Goal: Task Accomplishment & Management: Manage account settings

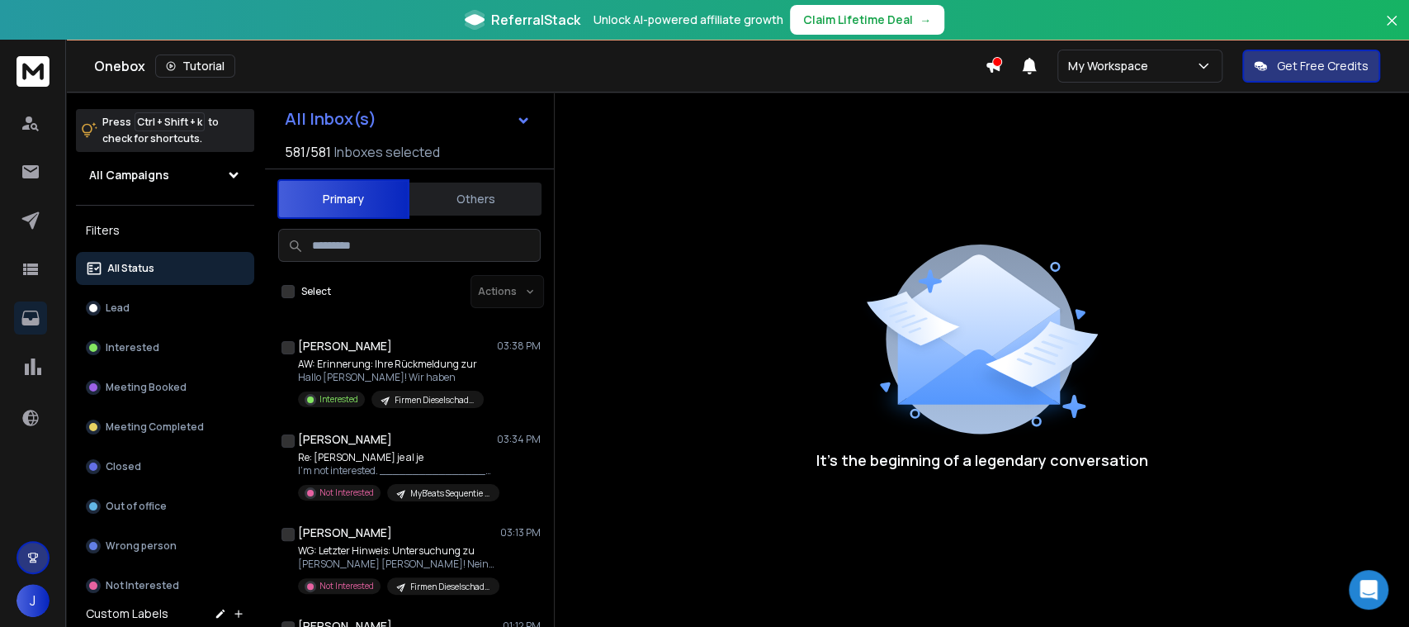
click at [159, 310] on button "Lead" at bounding box center [165, 307] width 178 height 33
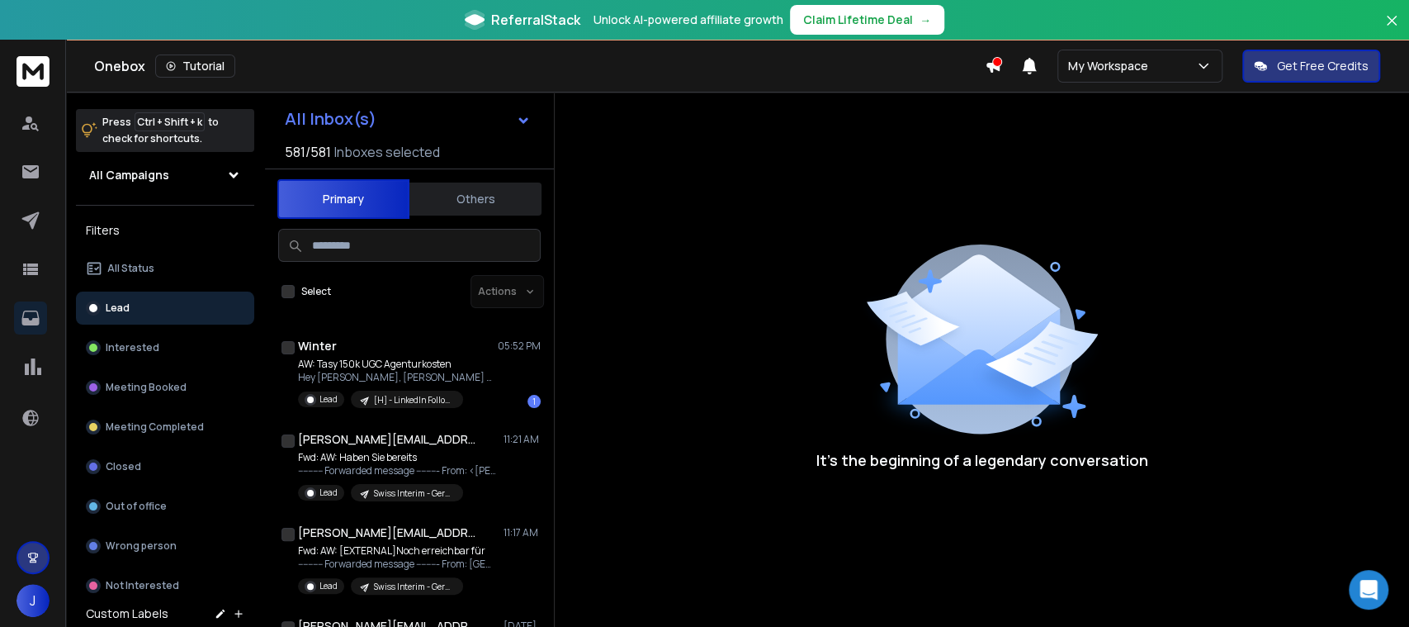
click at [167, 265] on button "All Status" at bounding box center [165, 268] width 178 height 33
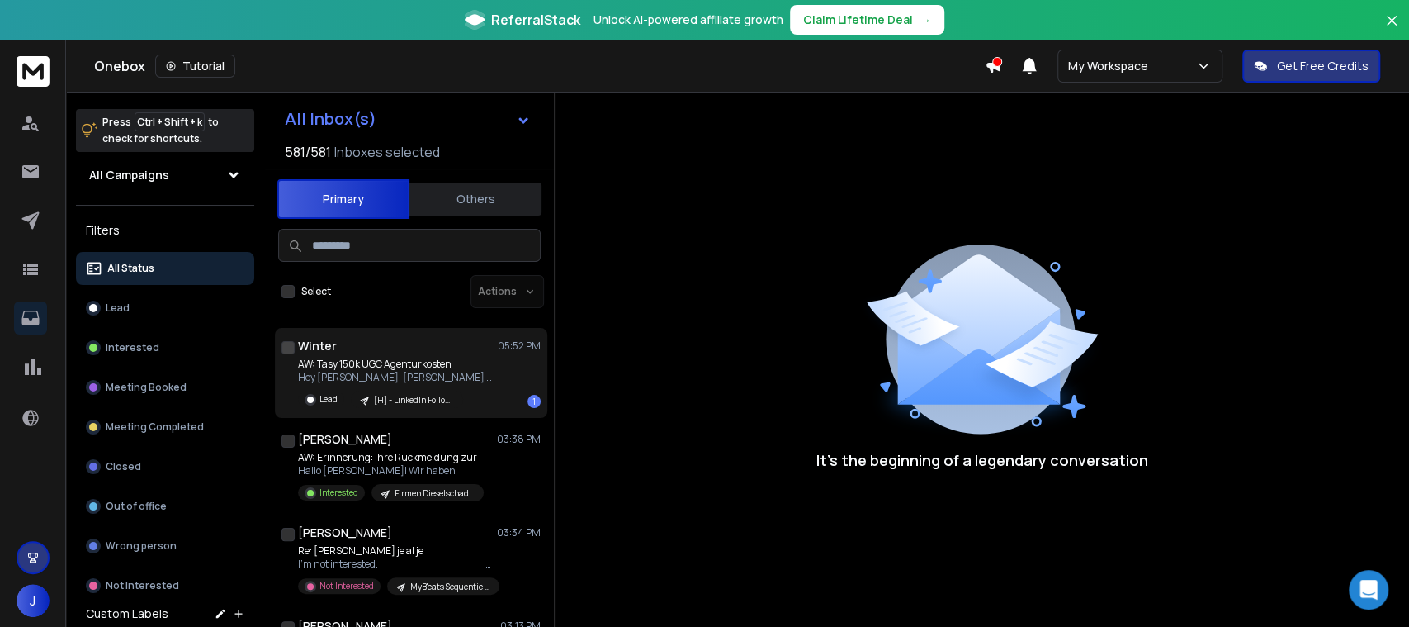
click at [506, 370] on div "AW: Tasy 150k UGC Agenturkosten Hey [PERSON_NAME], [PERSON_NAME] gerne Lead [H]…" at bounding box center [419, 382] width 243 height 50
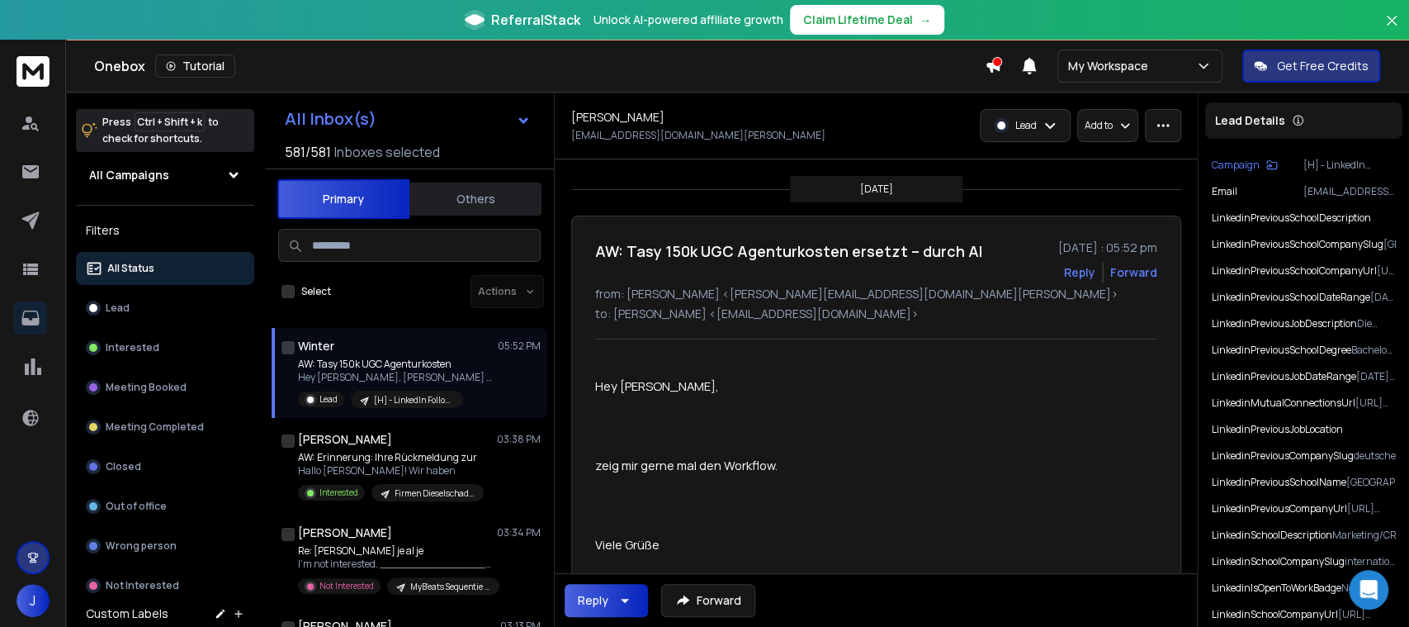
click at [620, 458] on span "zeig mir gerne mal den Workflow." at bounding box center [686, 465] width 182 height 17
copy span "zeig mir gerne mal den Workflow."
click at [815, 293] on p "from: [PERSON_NAME] <[PERSON_NAME][EMAIL_ADDRESS][DOMAIN_NAME][PERSON_NAME]>" at bounding box center [876, 294] width 562 height 17
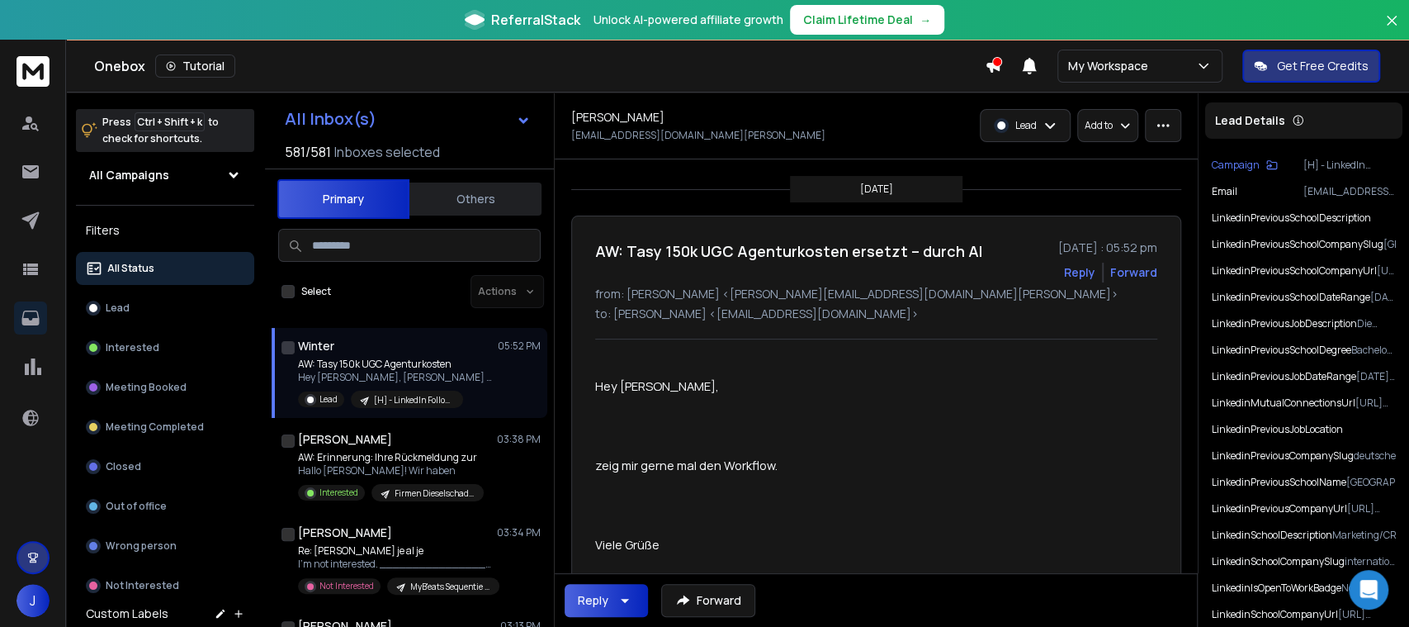
click at [1004, 135] on div "Lead" at bounding box center [1025, 125] width 89 height 31
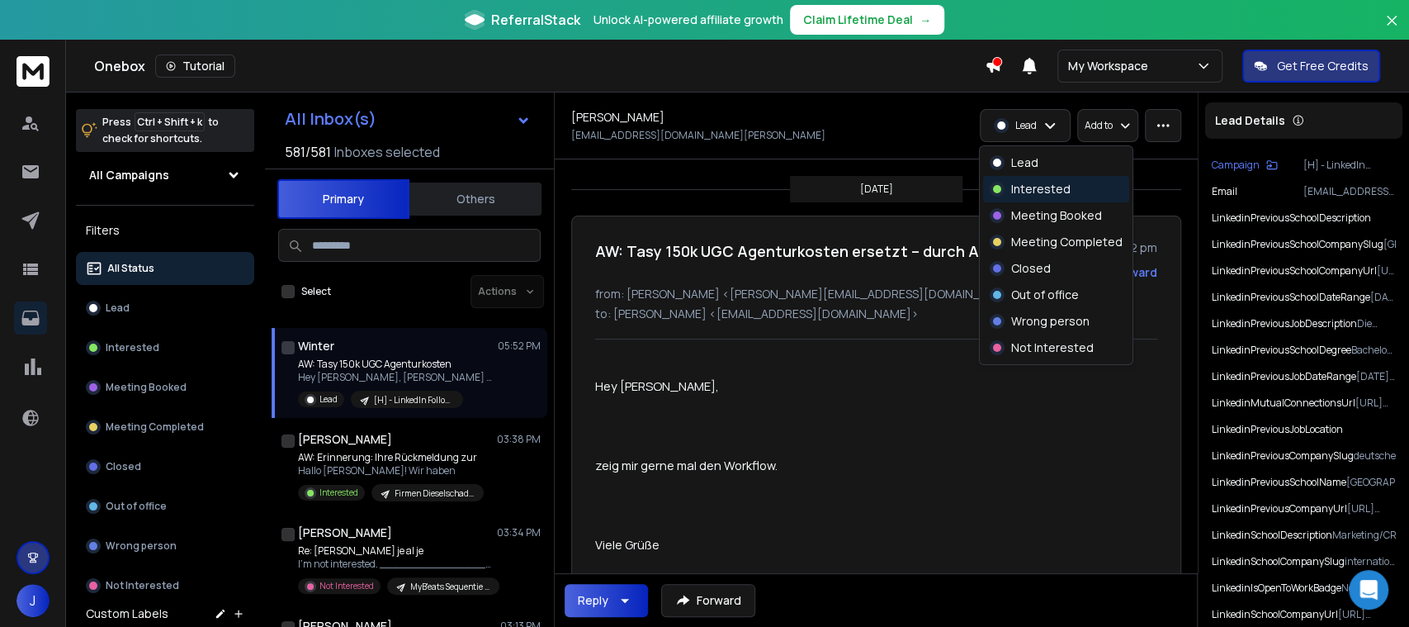
click at [1015, 182] on p "Interested" at bounding box center [1040, 189] width 59 height 17
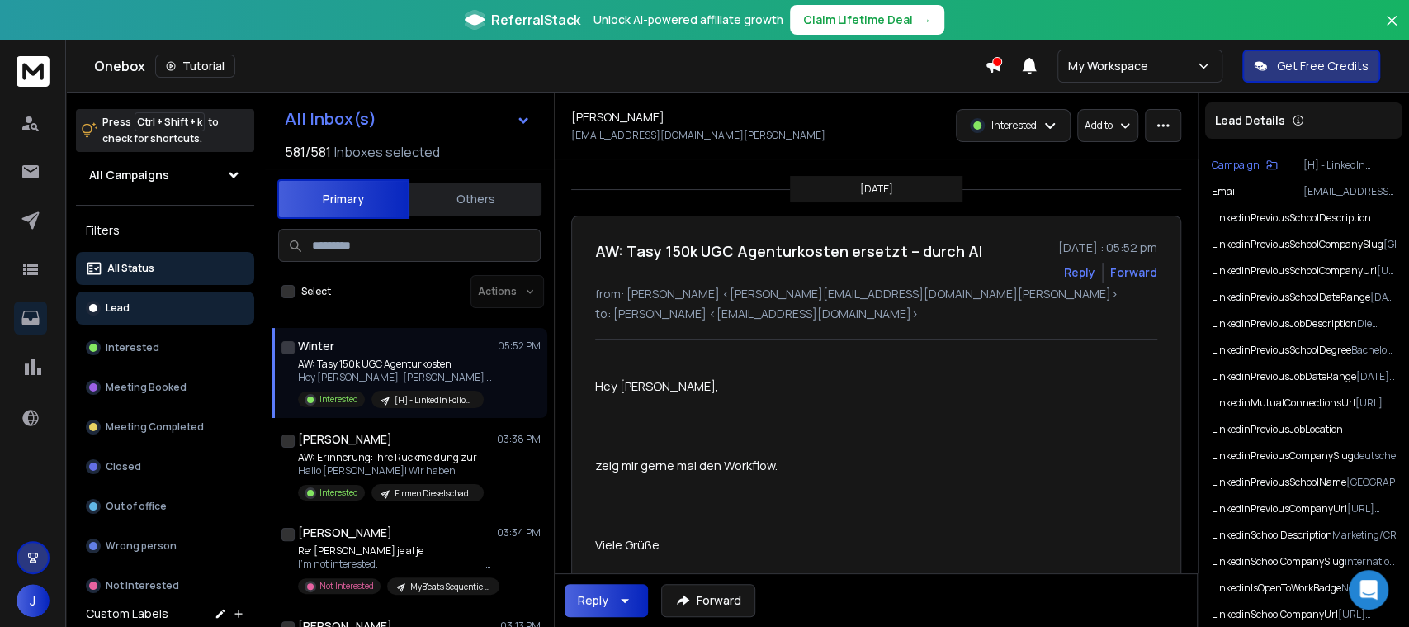
click at [229, 304] on button "Lead" at bounding box center [165, 307] width 178 height 33
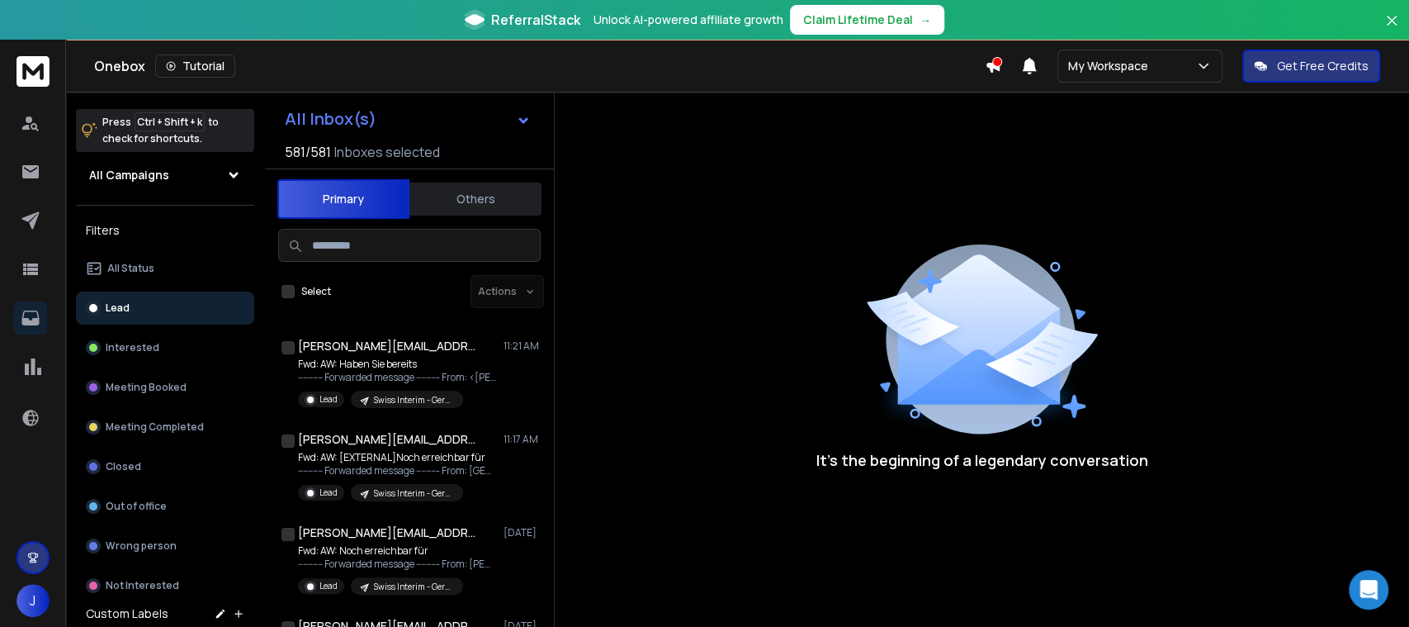
click at [189, 259] on button "All Status" at bounding box center [165, 268] width 178 height 33
